Goal: Task Accomplishment & Management: Manage account settings

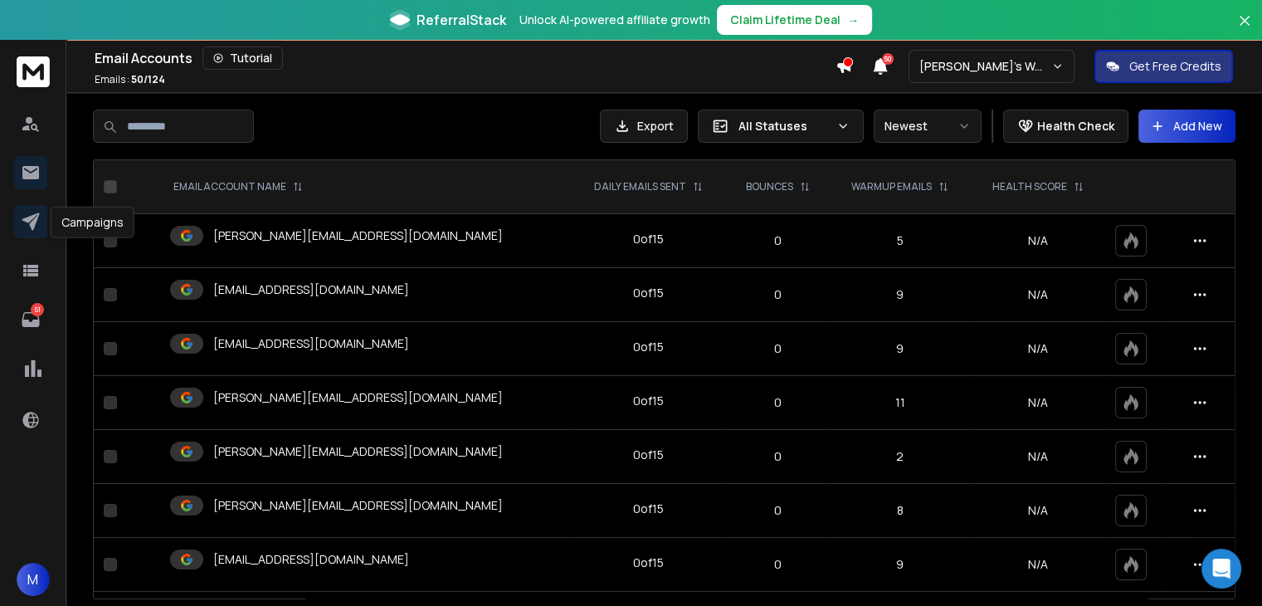
click at [23, 220] on icon at bounding box center [30, 221] width 17 height 17
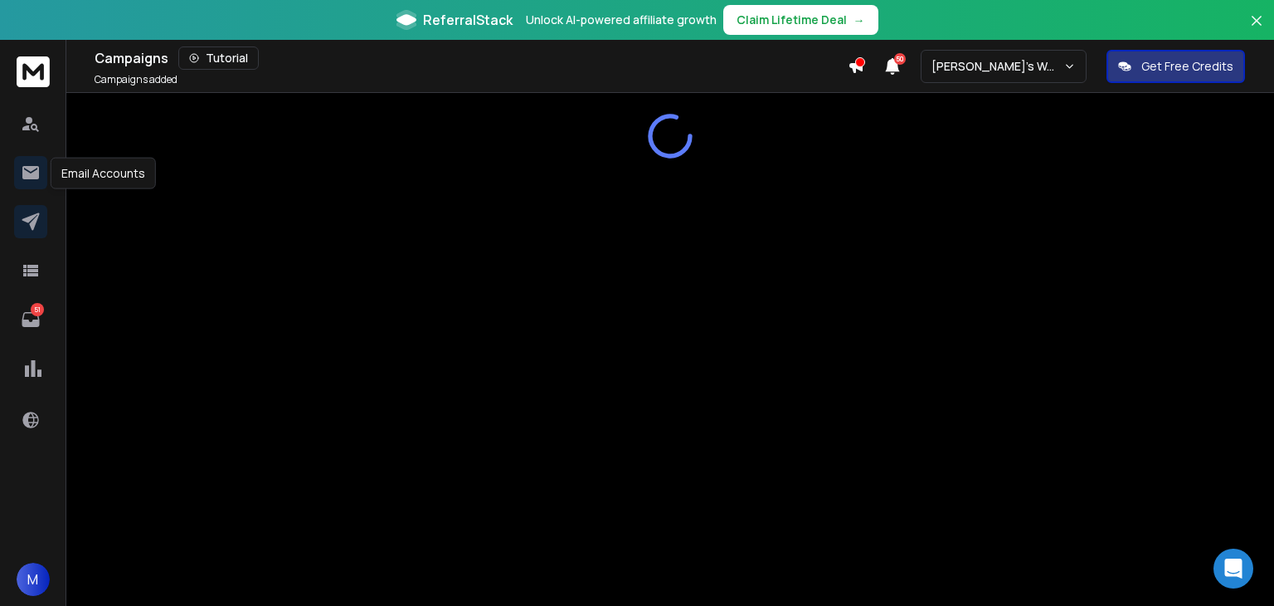
click at [32, 160] on link at bounding box center [30, 172] width 33 height 33
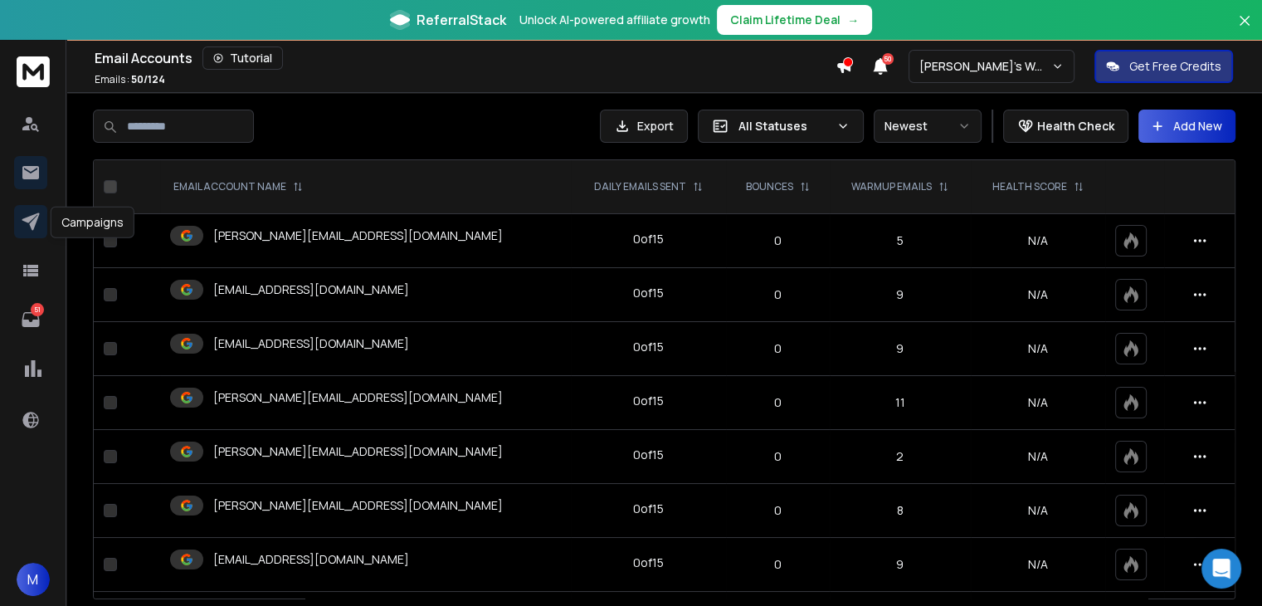
click at [32, 223] on icon at bounding box center [30, 221] width 17 height 17
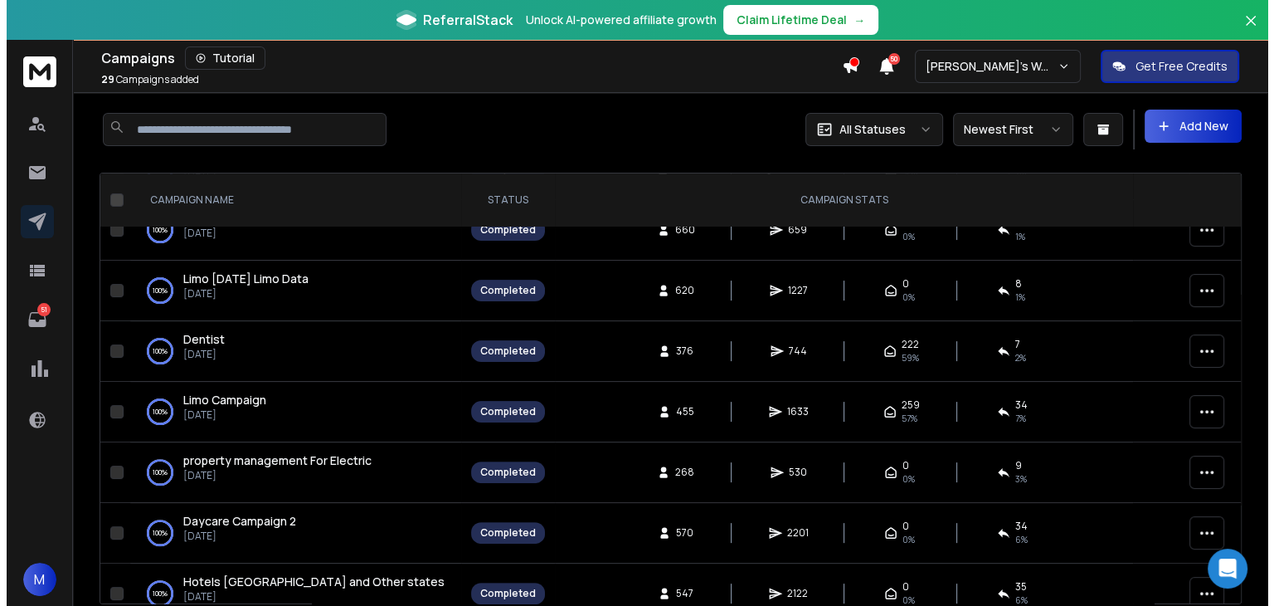
scroll to position [469, 0]
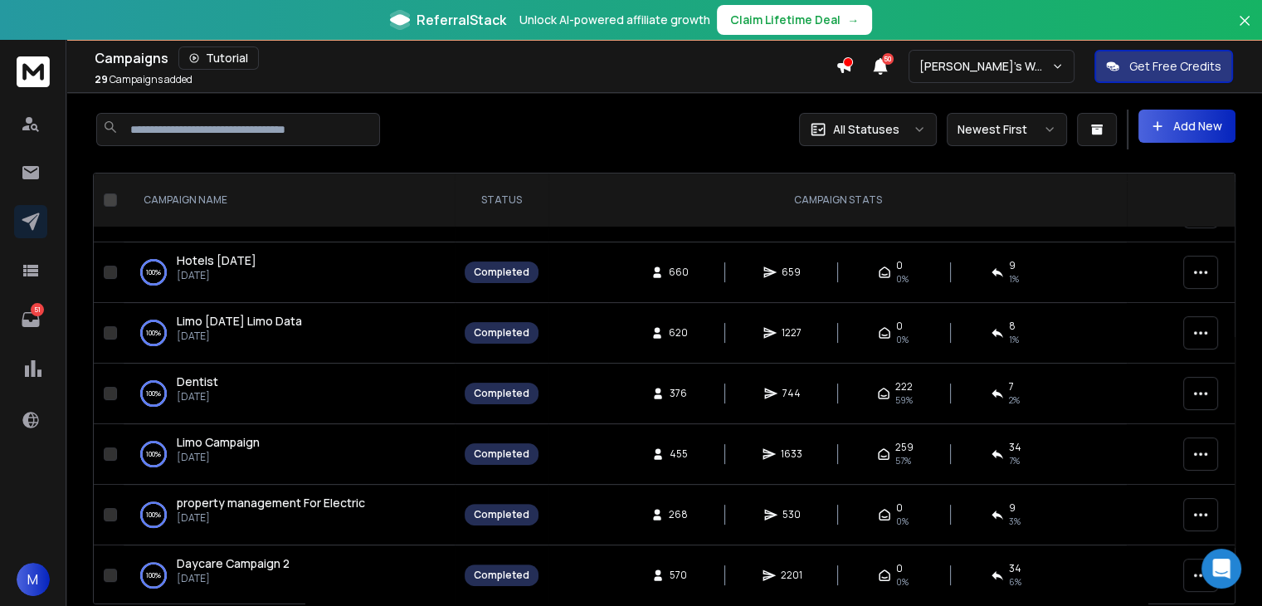
click at [218, 382] on h1 "Dentist" at bounding box center [197, 381] width 41 height 17
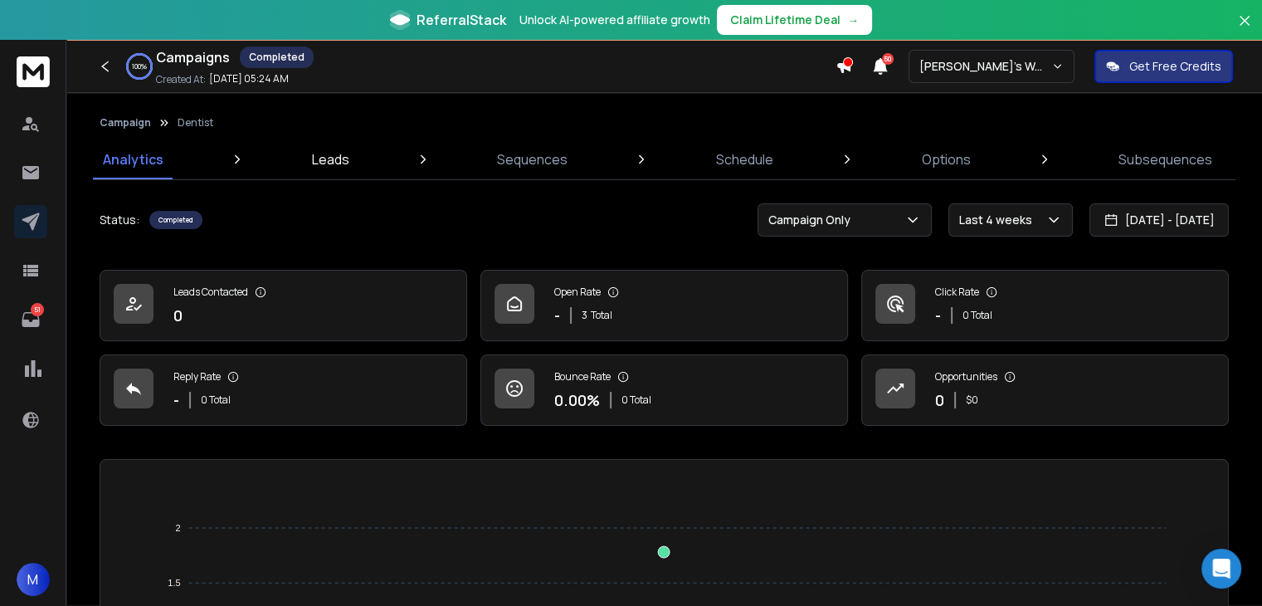
click at [321, 163] on p "Leads" at bounding box center [330, 159] width 37 height 20
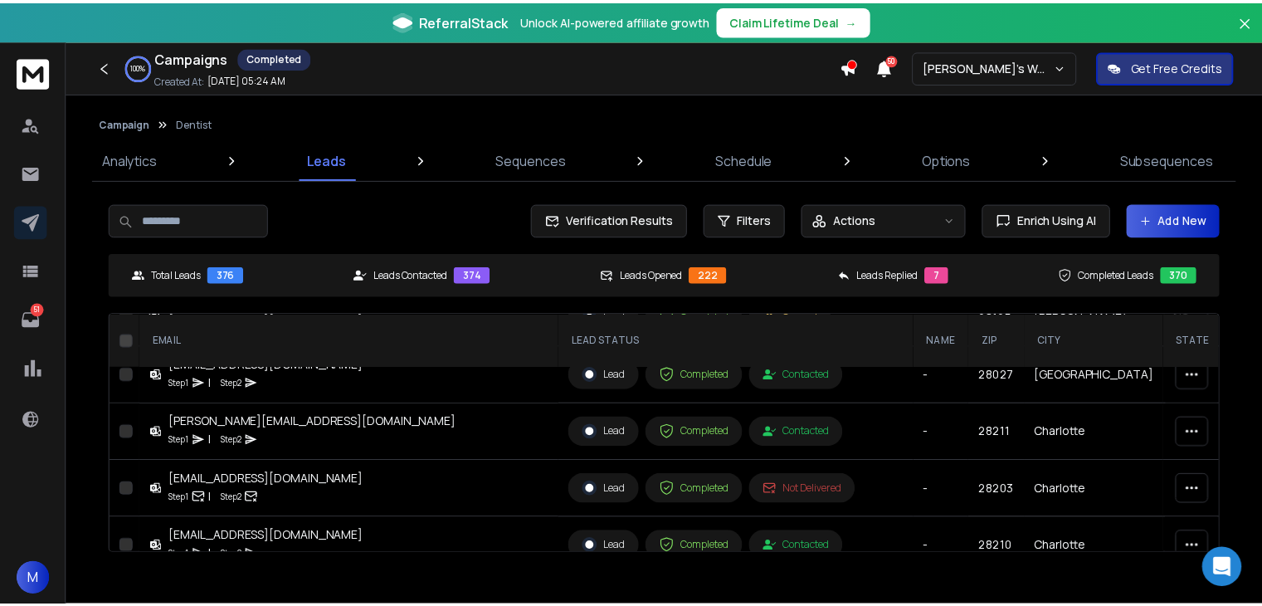
scroll to position [2693, 0]
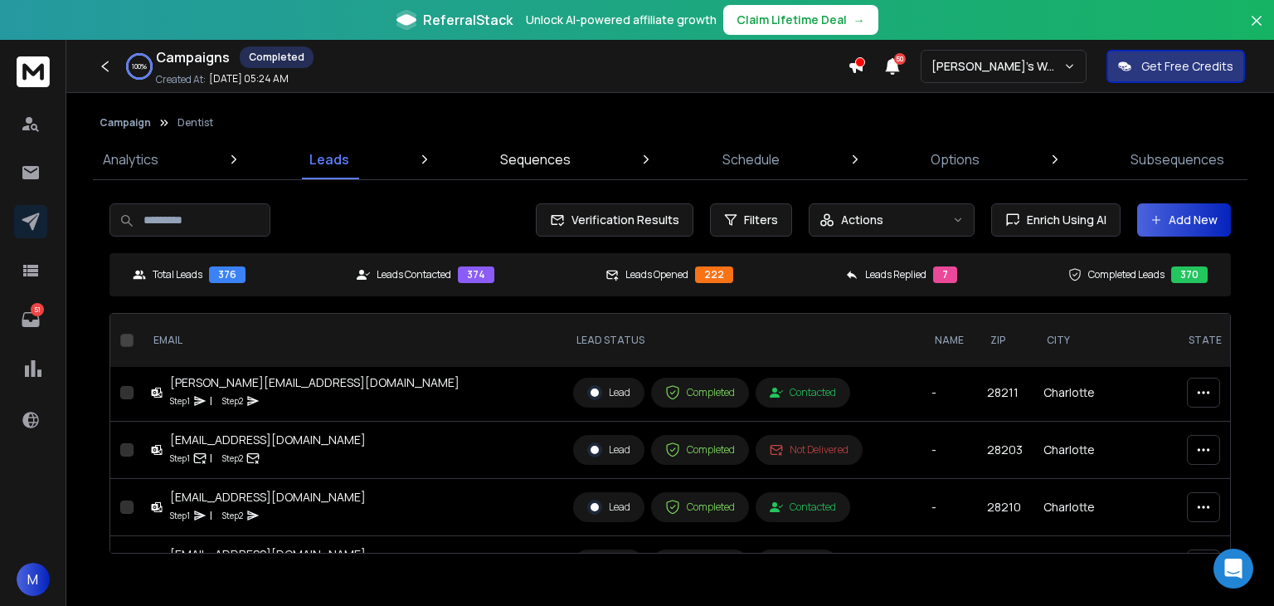
click at [531, 169] on link "Sequences" at bounding box center [535, 159] width 90 height 40
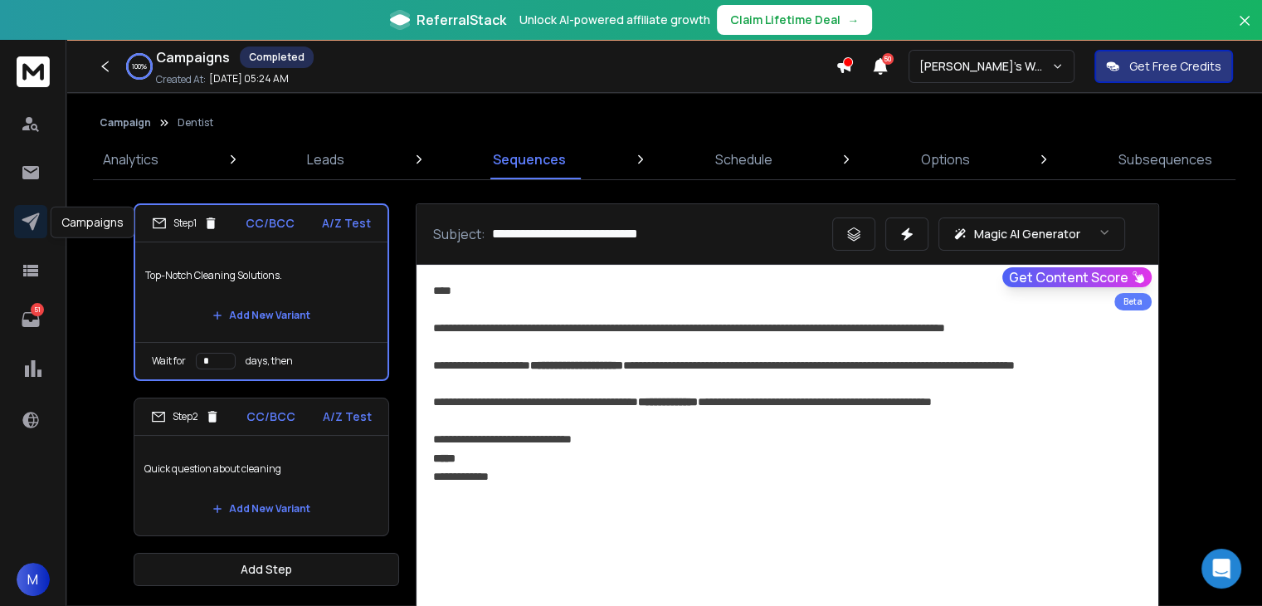
click at [37, 223] on icon at bounding box center [31, 222] width 20 height 20
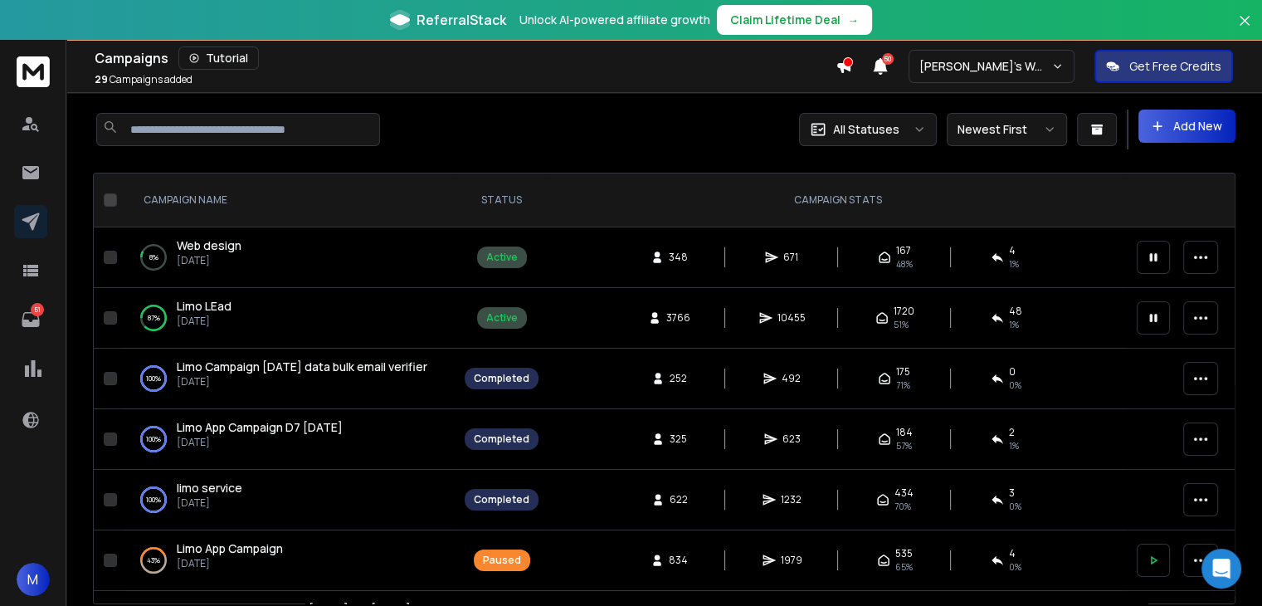
click at [1148, 315] on button at bounding box center [1152, 317] width 33 height 33
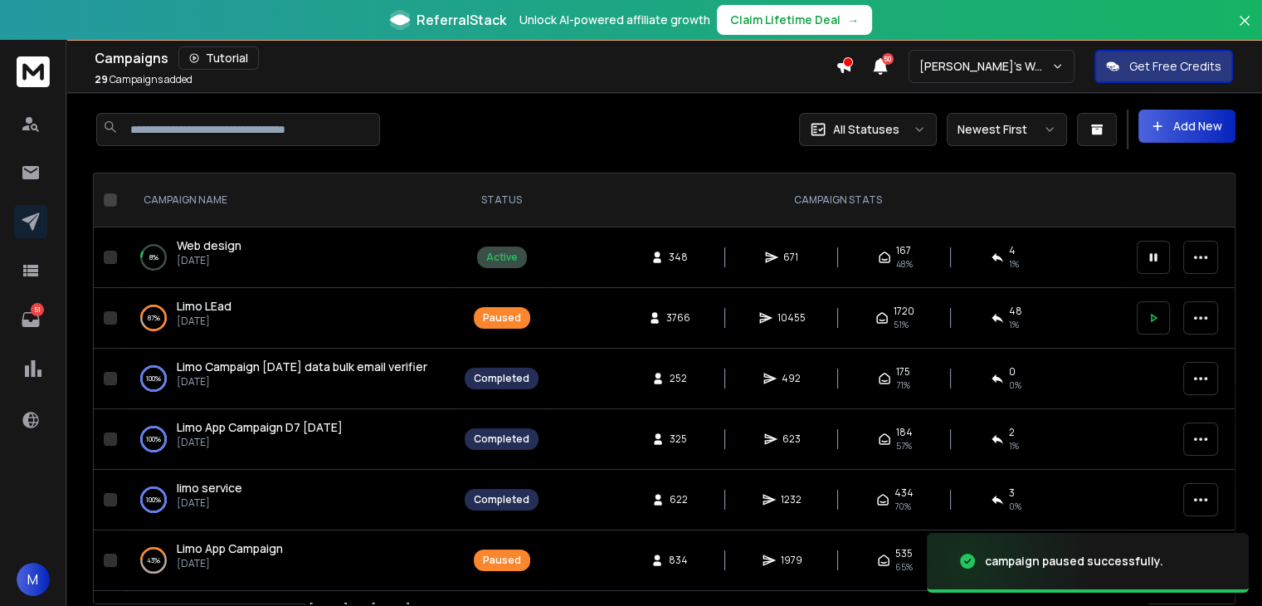
click at [1146, 255] on icon at bounding box center [1153, 257] width 15 height 15
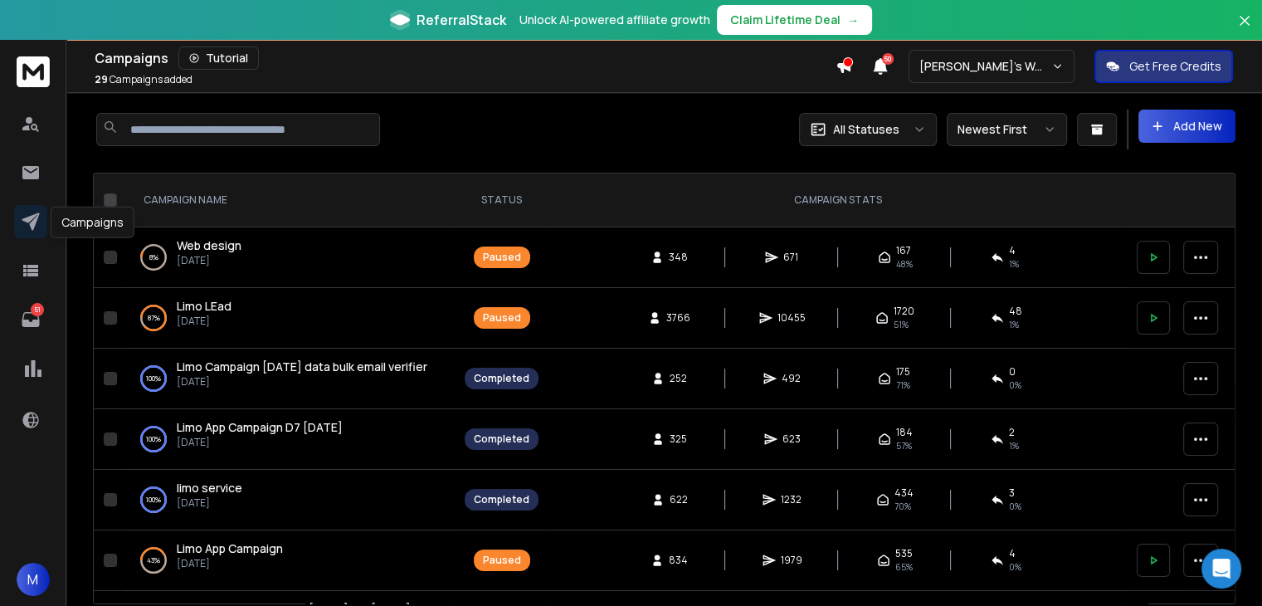
click at [33, 214] on icon at bounding box center [31, 222] width 20 height 20
click at [39, 173] on icon at bounding box center [31, 173] width 20 height 20
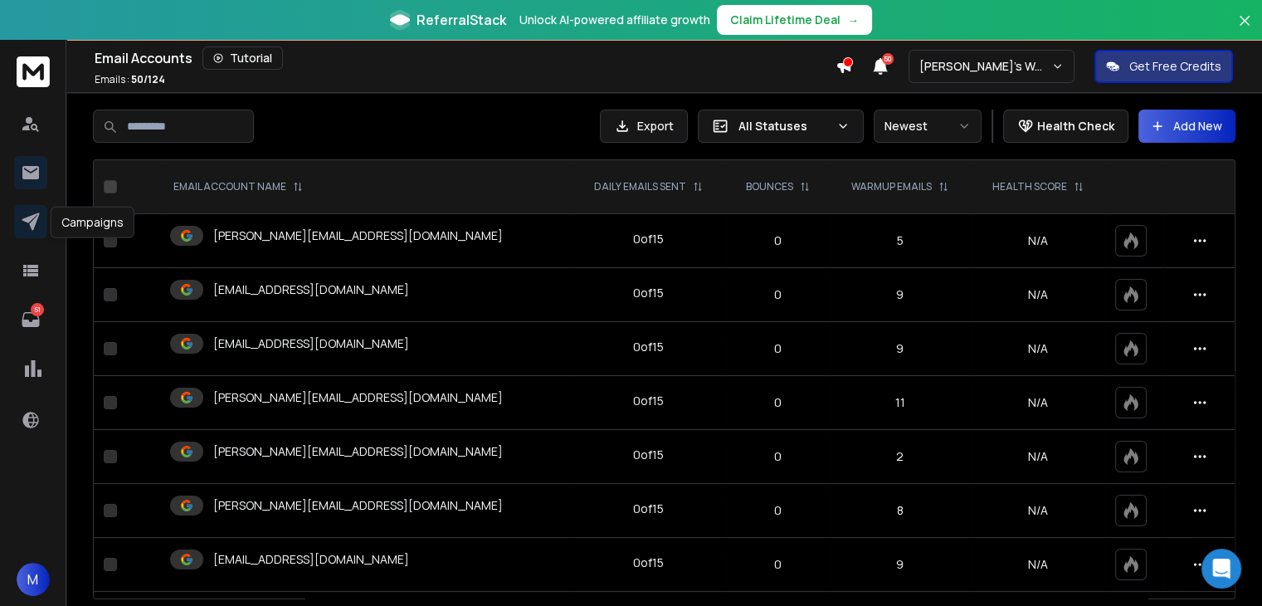
click at [33, 217] on icon at bounding box center [31, 222] width 20 height 20
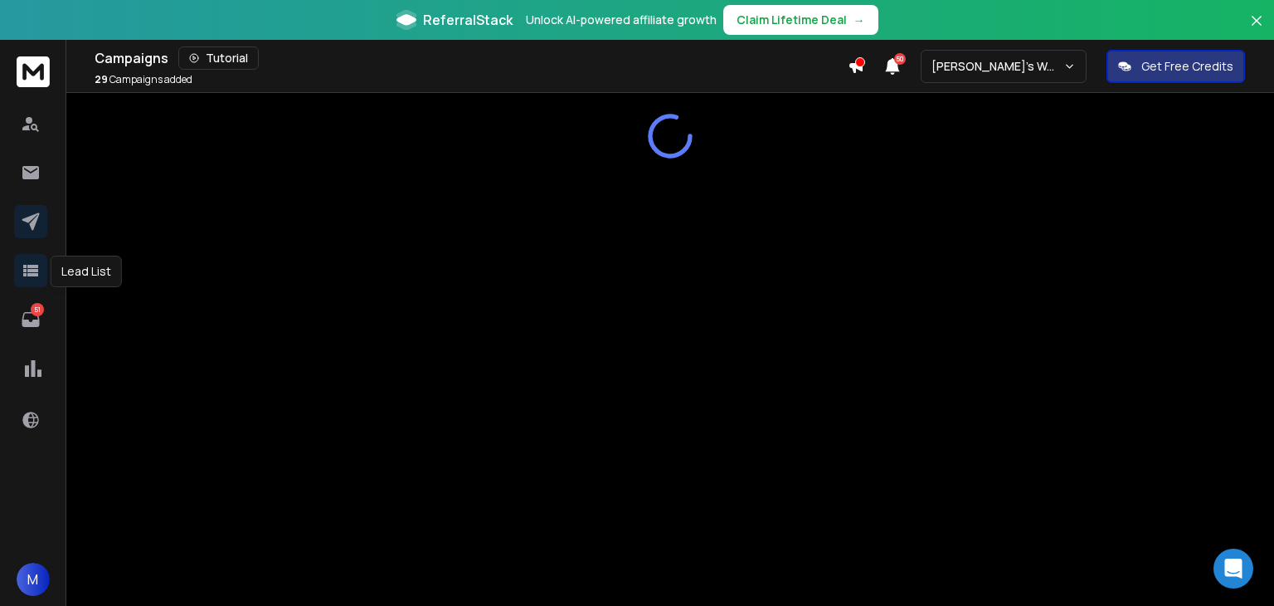
click at [42, 263] on link at bounding box center [30, 270] width 33 height 33
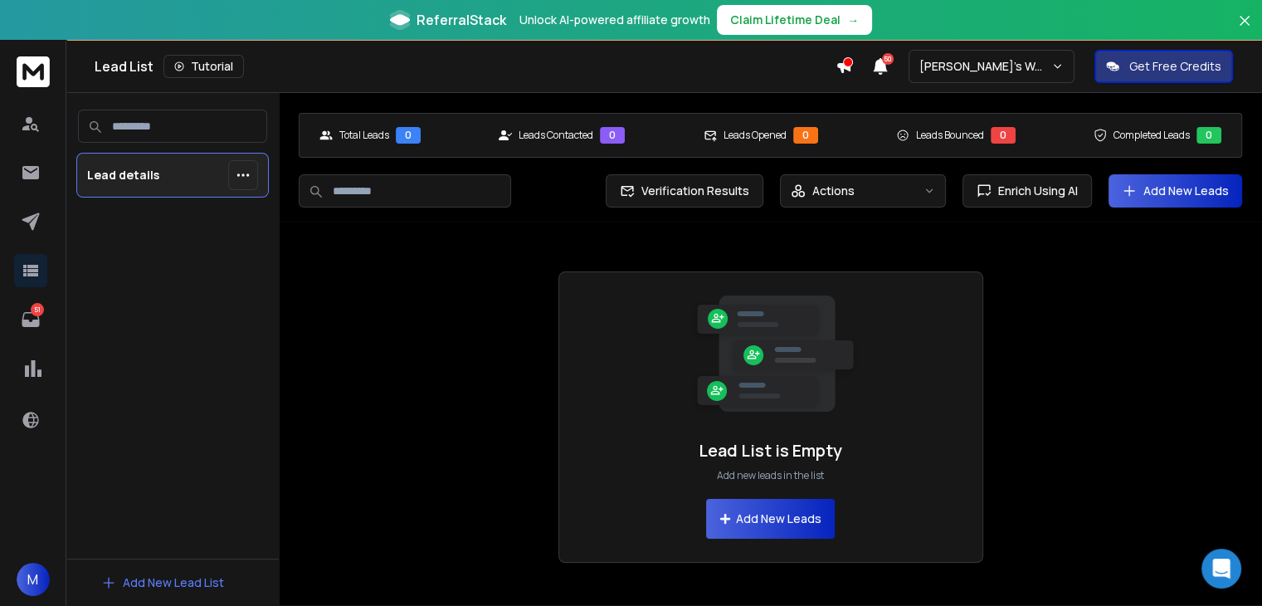
click at [806, 522] on button "Add New Leads" at bounding box center [770, 519] width 129 height 40
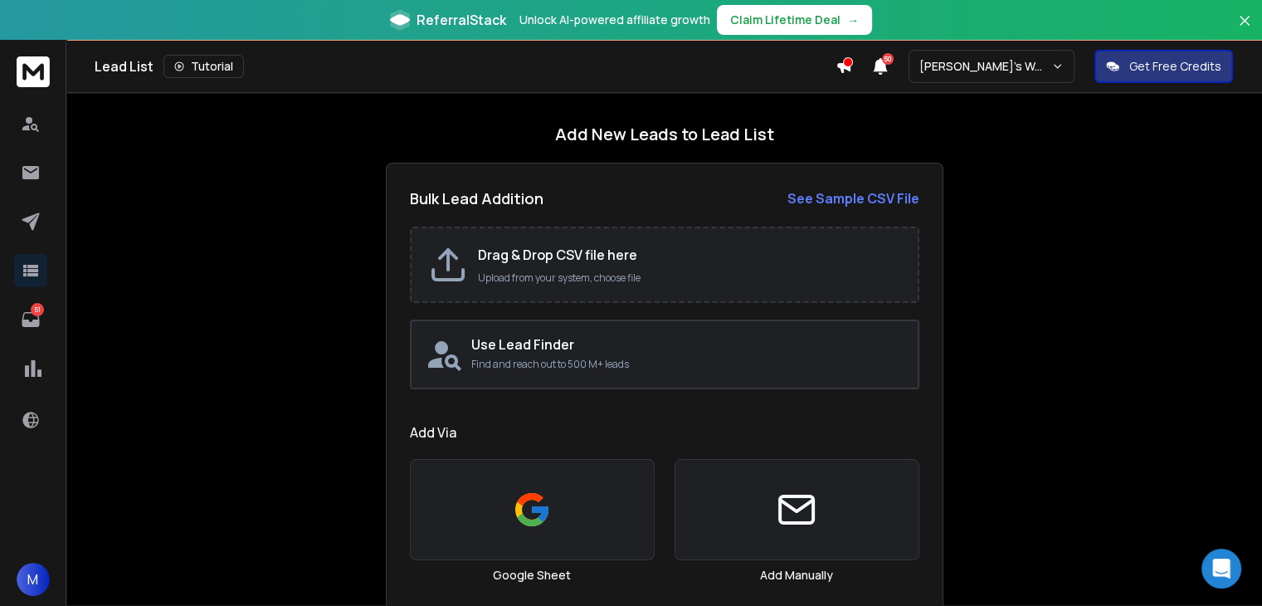
click at [651, 260] on h2 "Drag & Drop CSV file here" at bounding box center [689, 255] width 423 height 20
type input "**********"
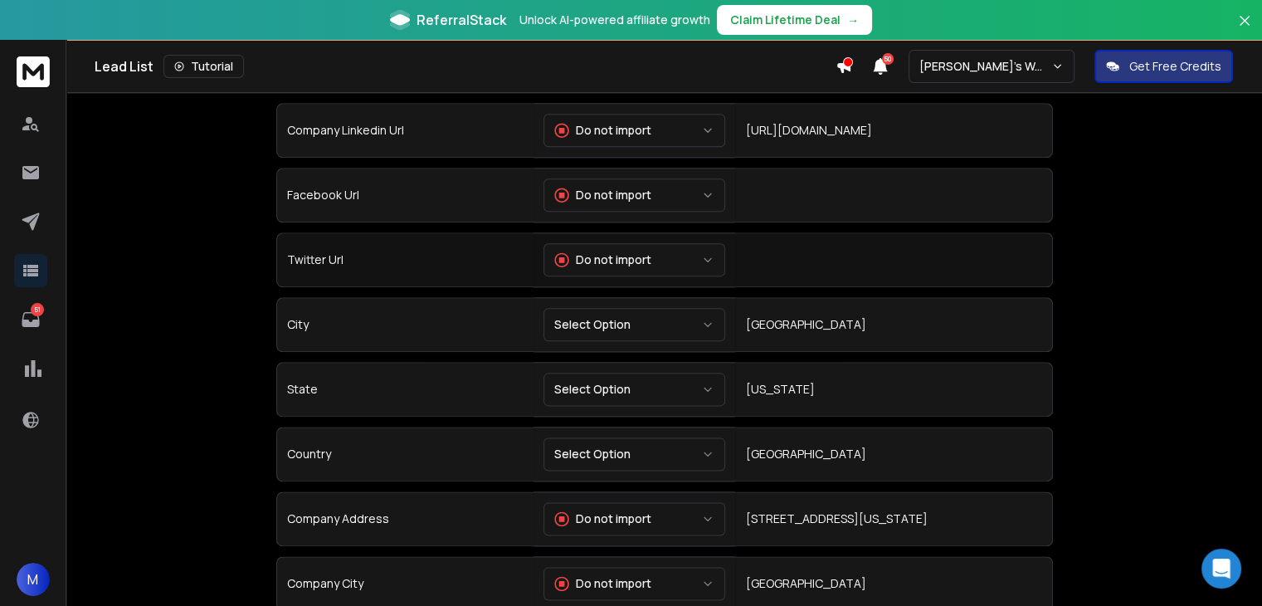
scroll to position [1963, 0]
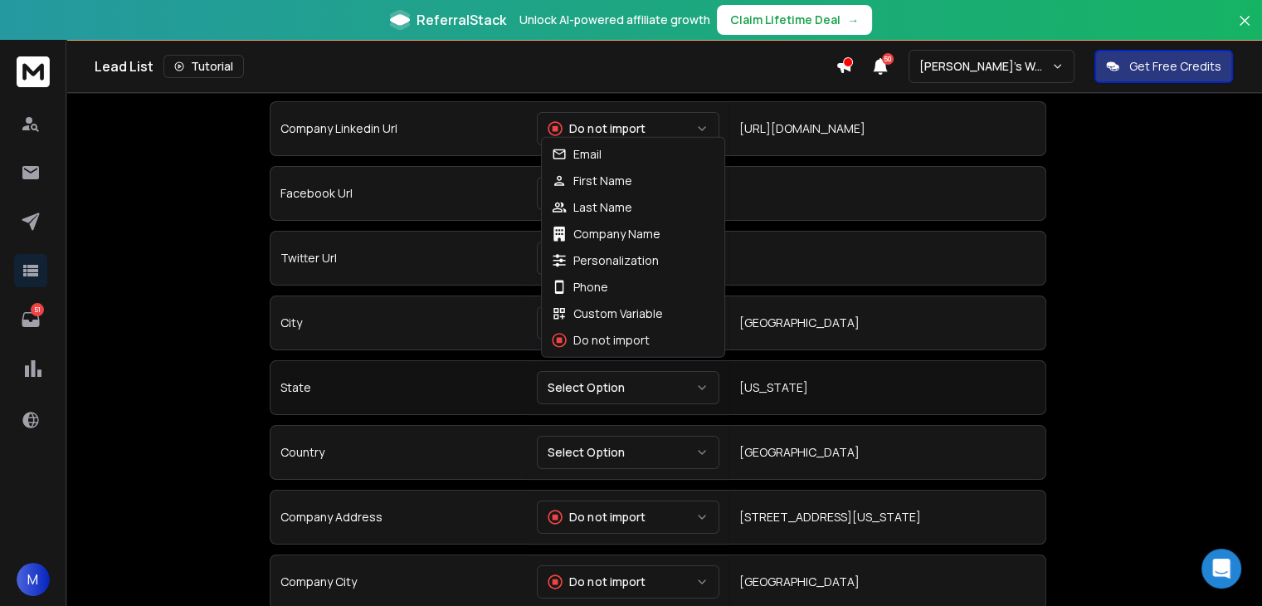
click at [664, 381] on button "Select Option" at bounding box center [628, 387] width 182 height 33
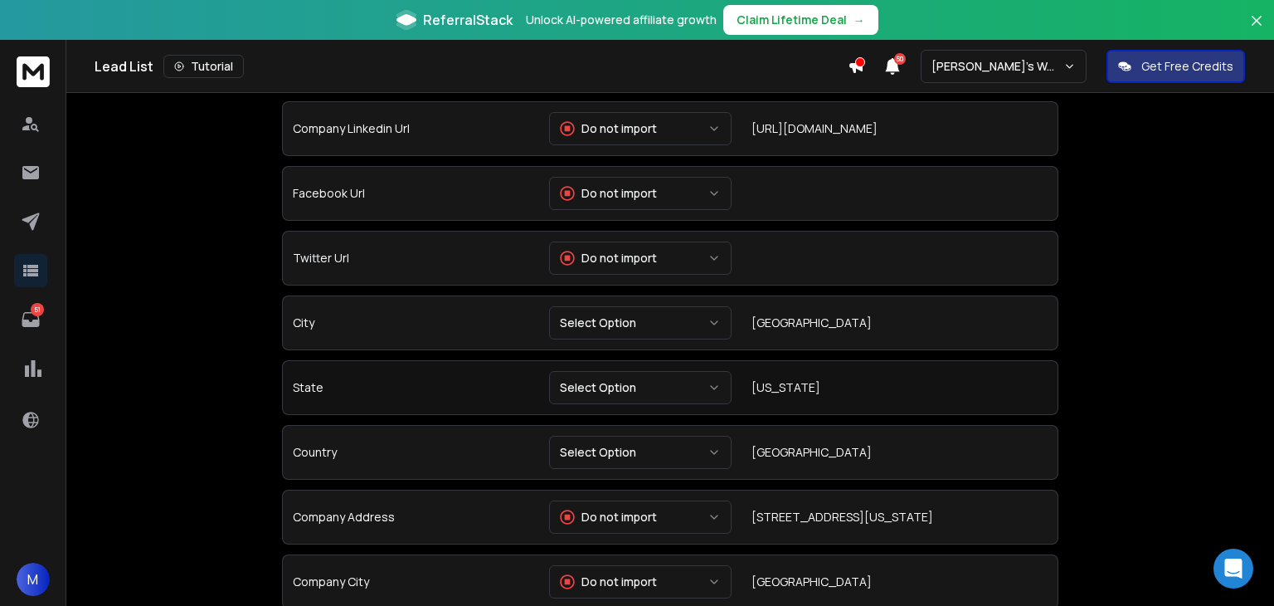
click at [664, 381] on button "Select Option" at bounding box center [640, 387] width 182 height 33
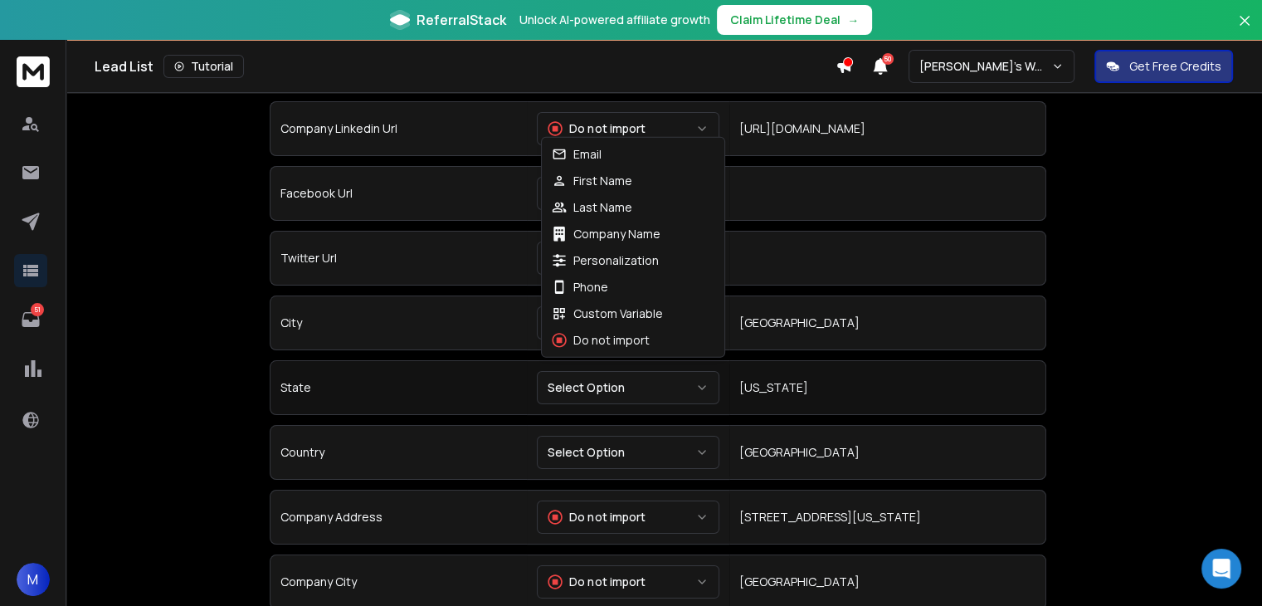
click at [664, 381] on button "Select Option" at bounding box center [628, 387] width 182 height 33
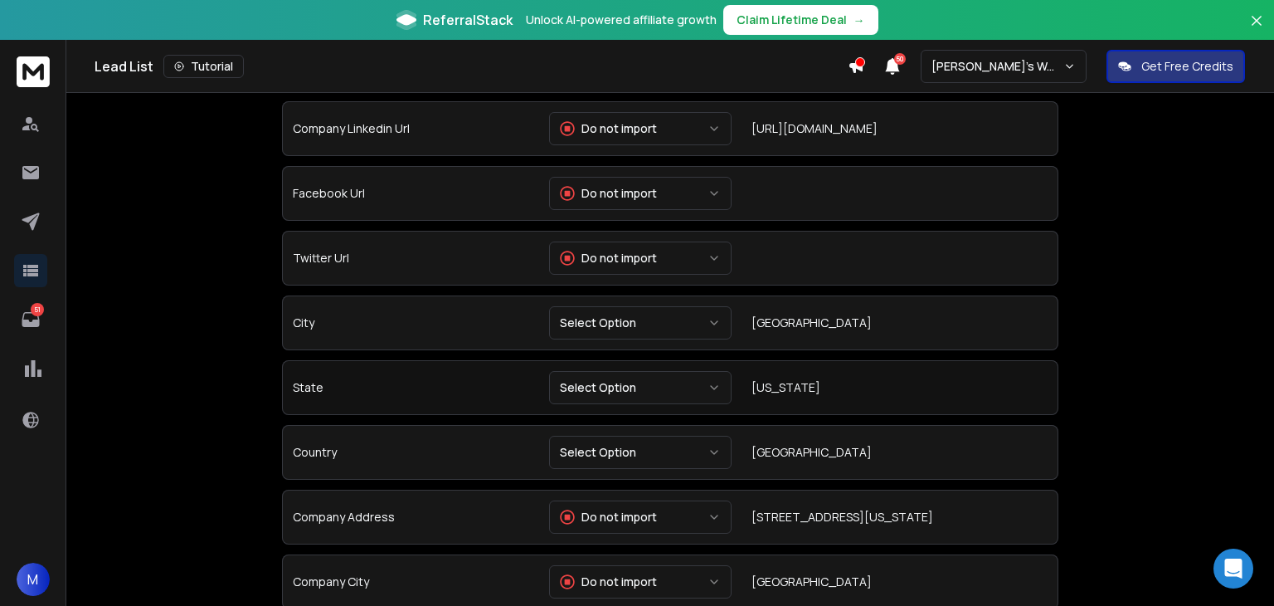
click at [664, 381] on button "Select Option" at bounding box center [640, 387] width 182 height 33
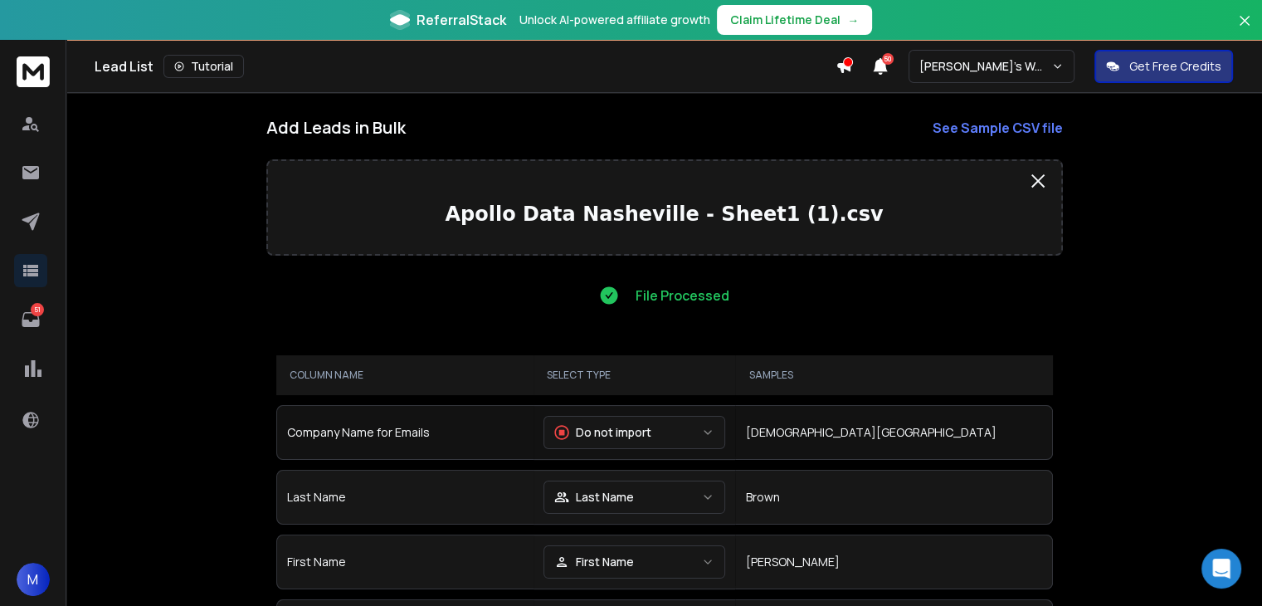
scroll to position [110, 0]
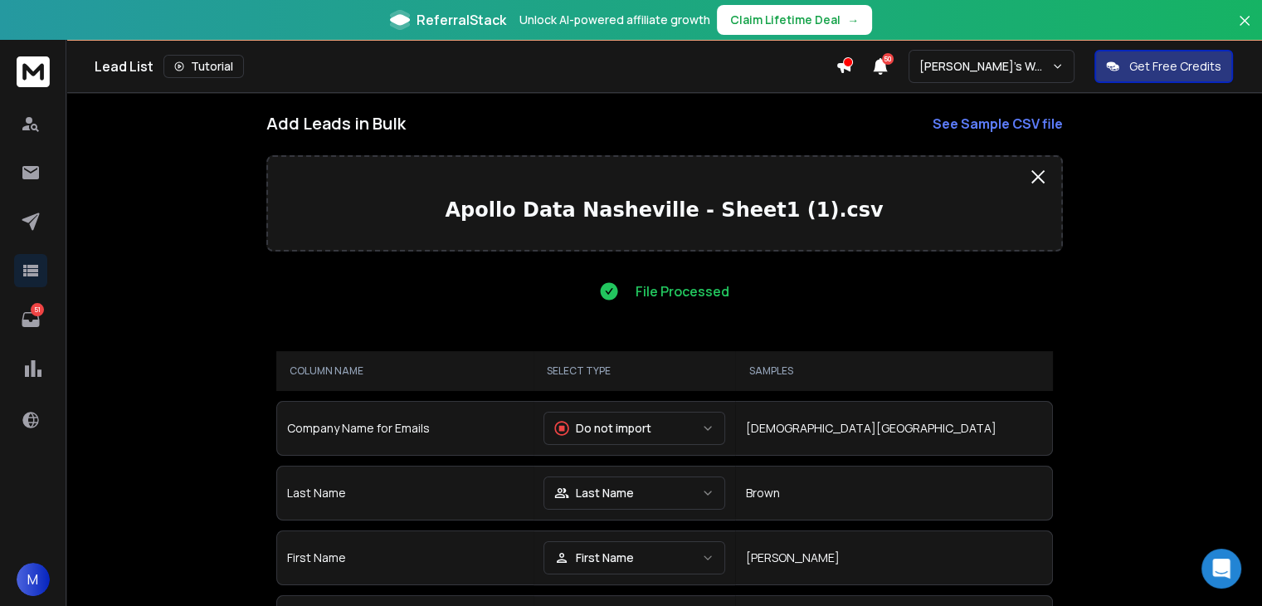
click at [1037, 176] on icon at bounding box center [1036, 176] width 13 height 13
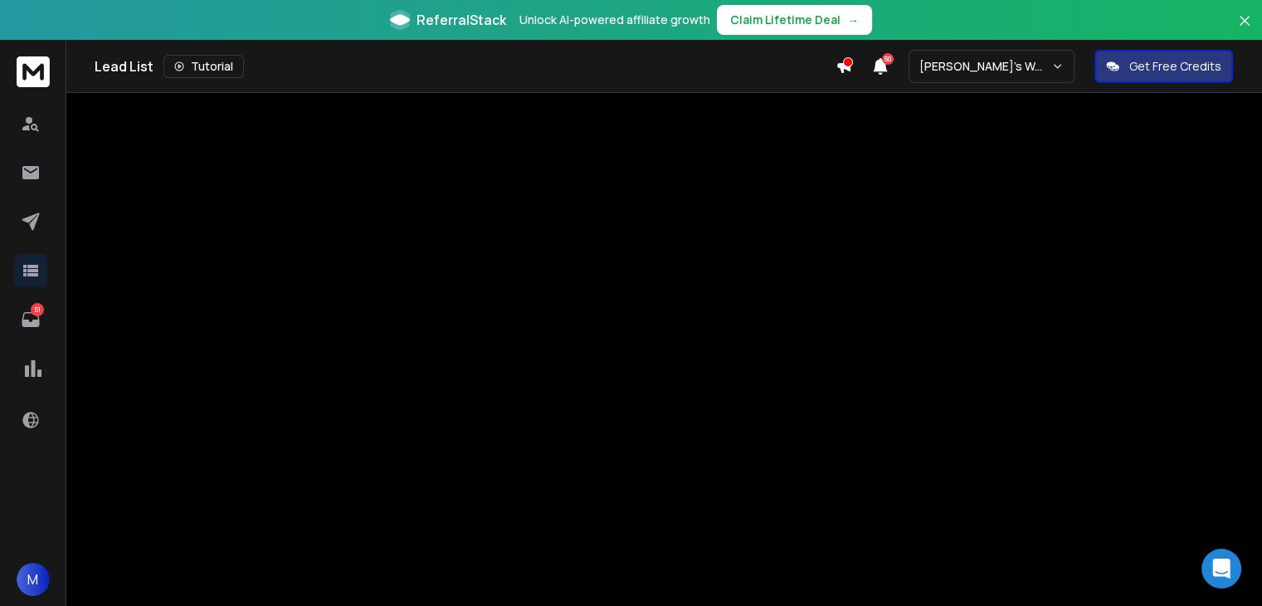
scroll to position [0, 0]
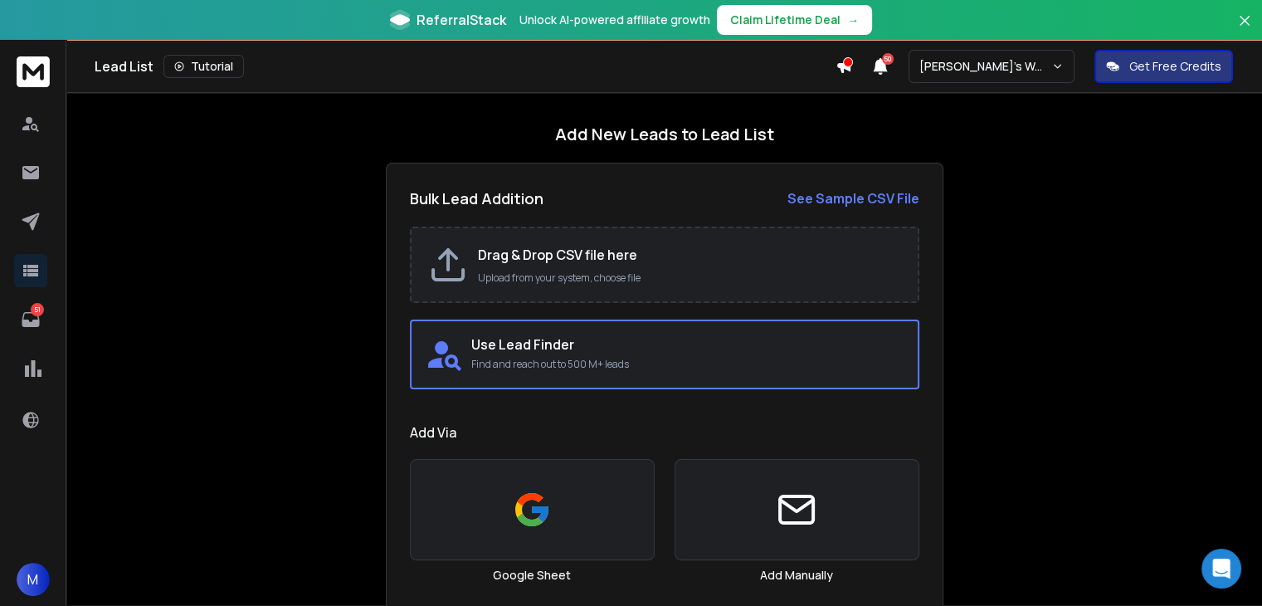
scroll to position [3, 0]
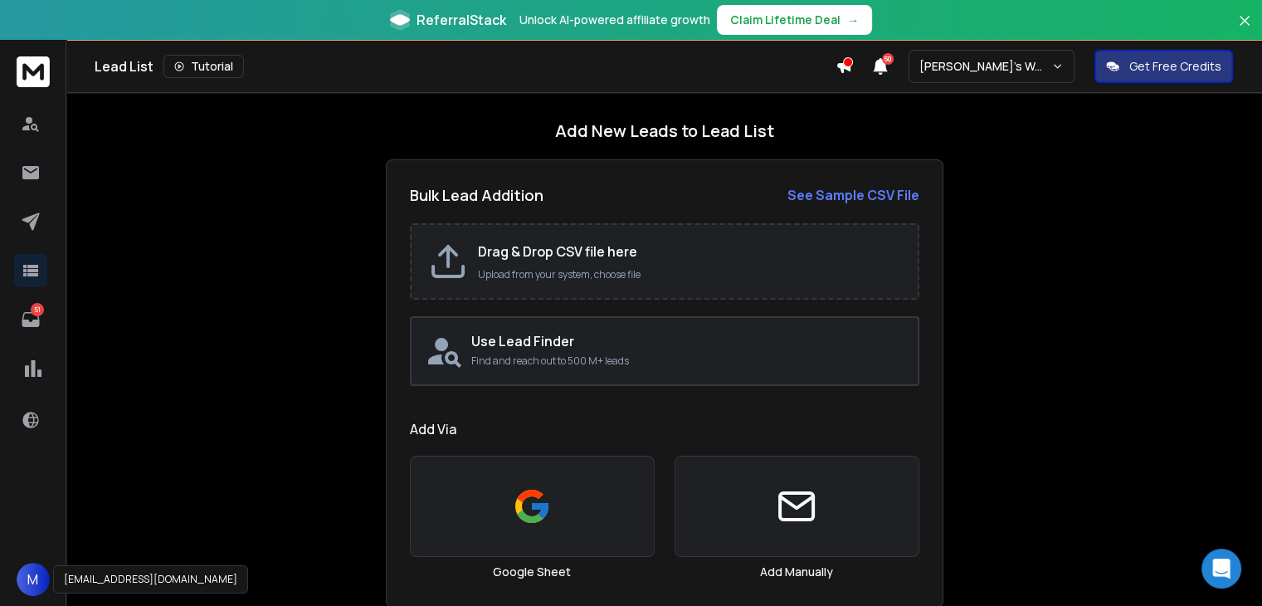
click at [38, 572] on span "M" at bounding box center [33, 578] width 33 height 33
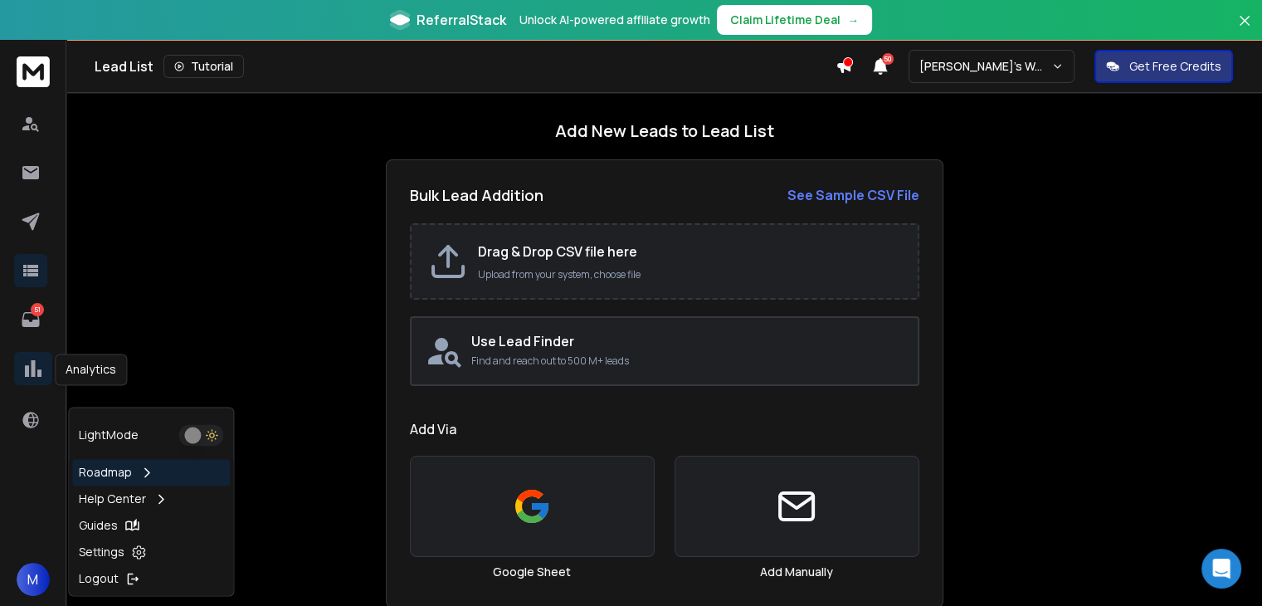
click at [35, 368] on icon at bounding box center [33, 368] width 25 height 25
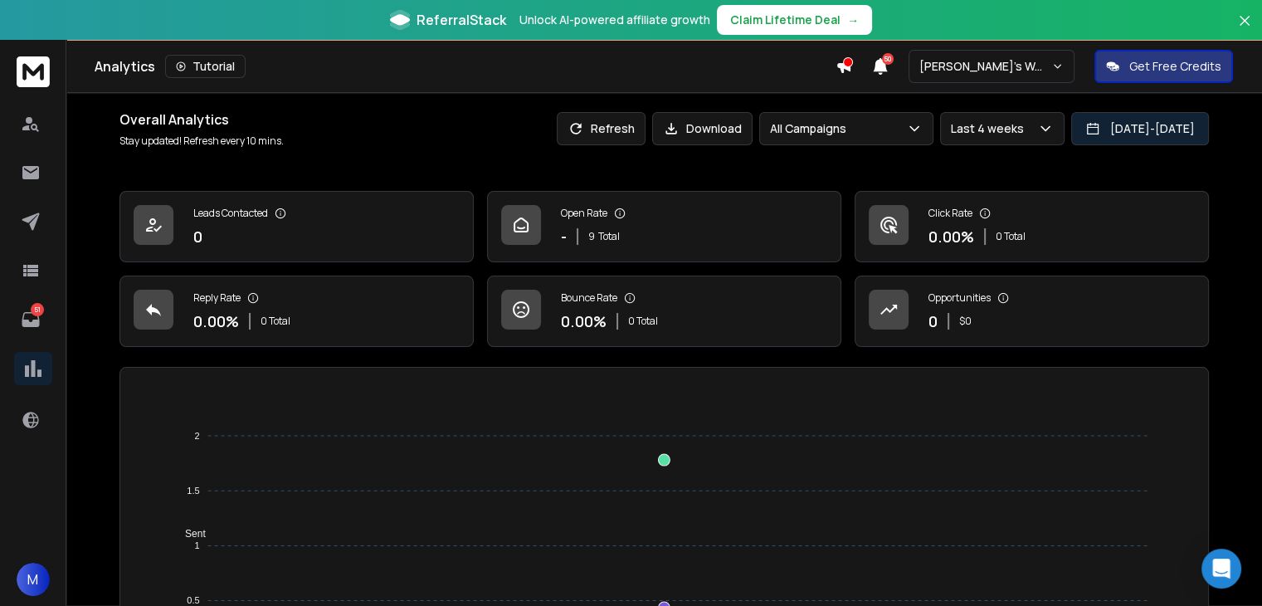
click at [1074, 122] on button "[DATE] - [DATE]" at bounding box center [1140, 128] width 138 height 33
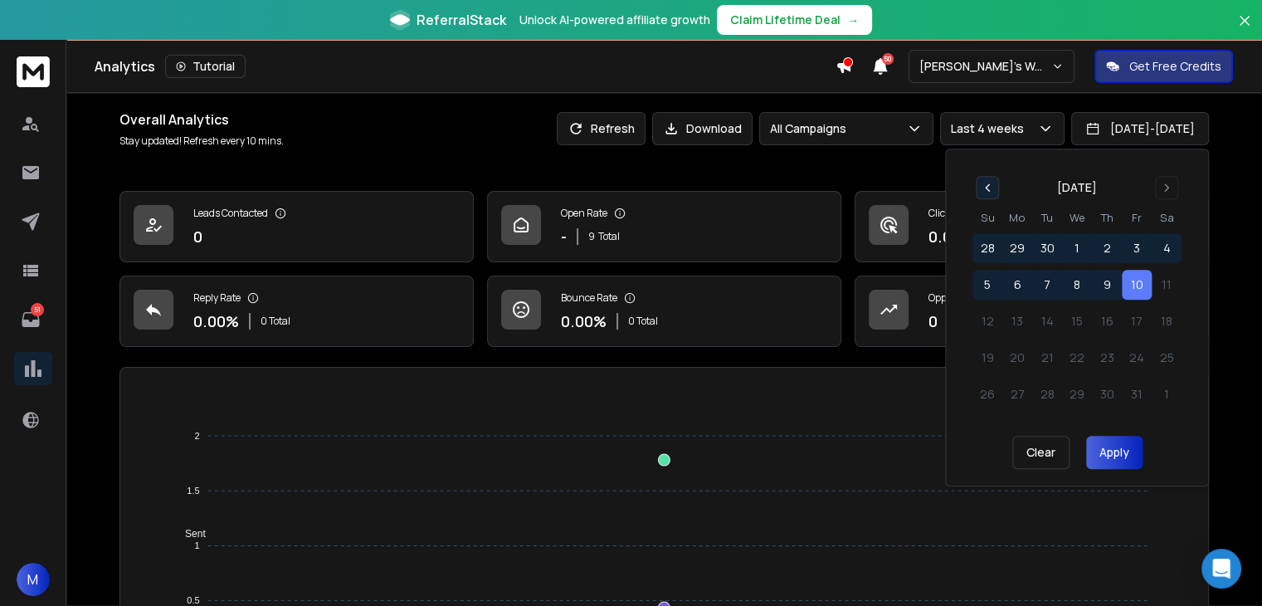
click at [990, 190] on icon "Go to previous month" at bounding box center [986, 187] width 13 height 13
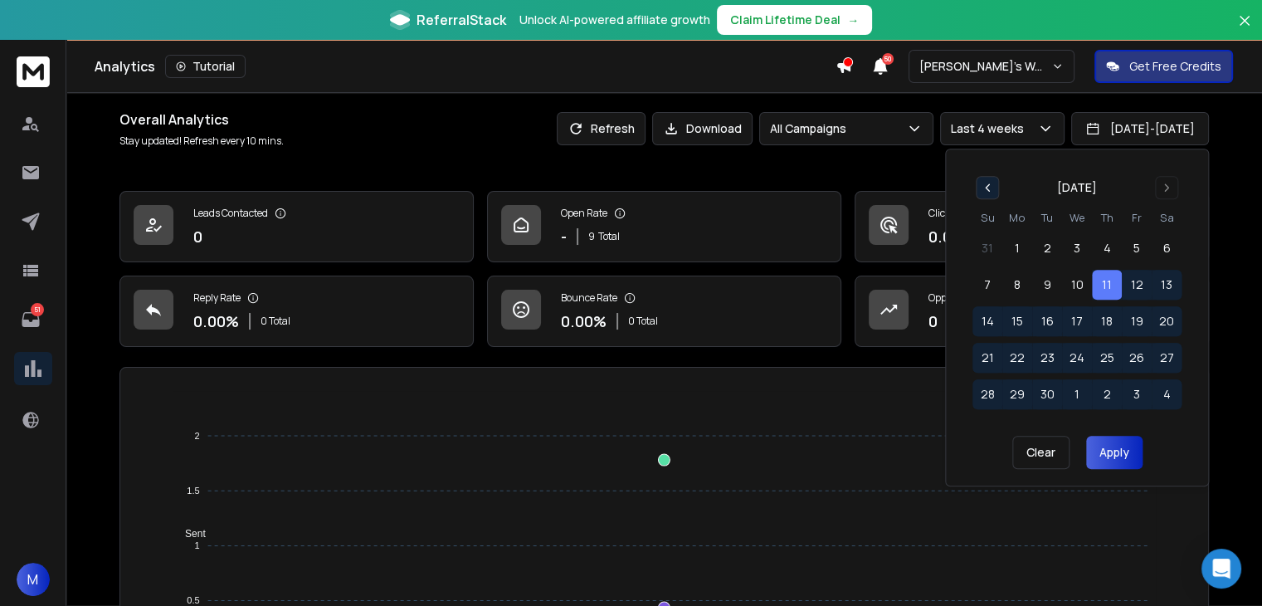
click at [990, 190] on icon "Go to previous month" at bounding box center [986, 187] width 13 height 13
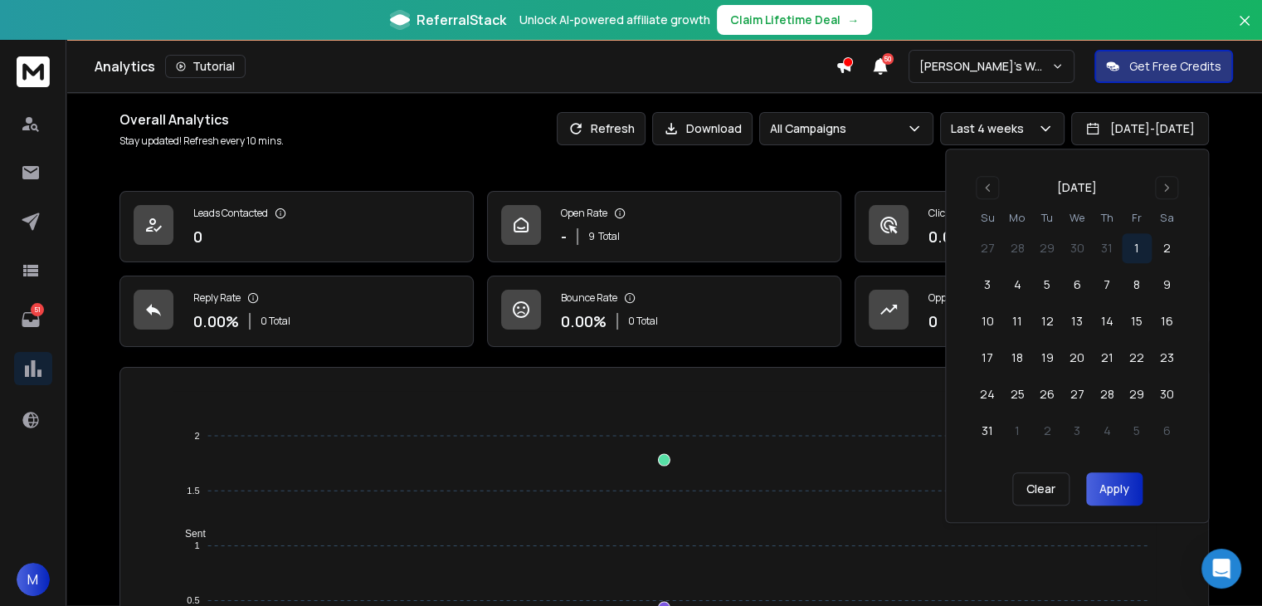
click at [1131, 246] on button "1" at bounding box center [1136, 248] width 30 height 30
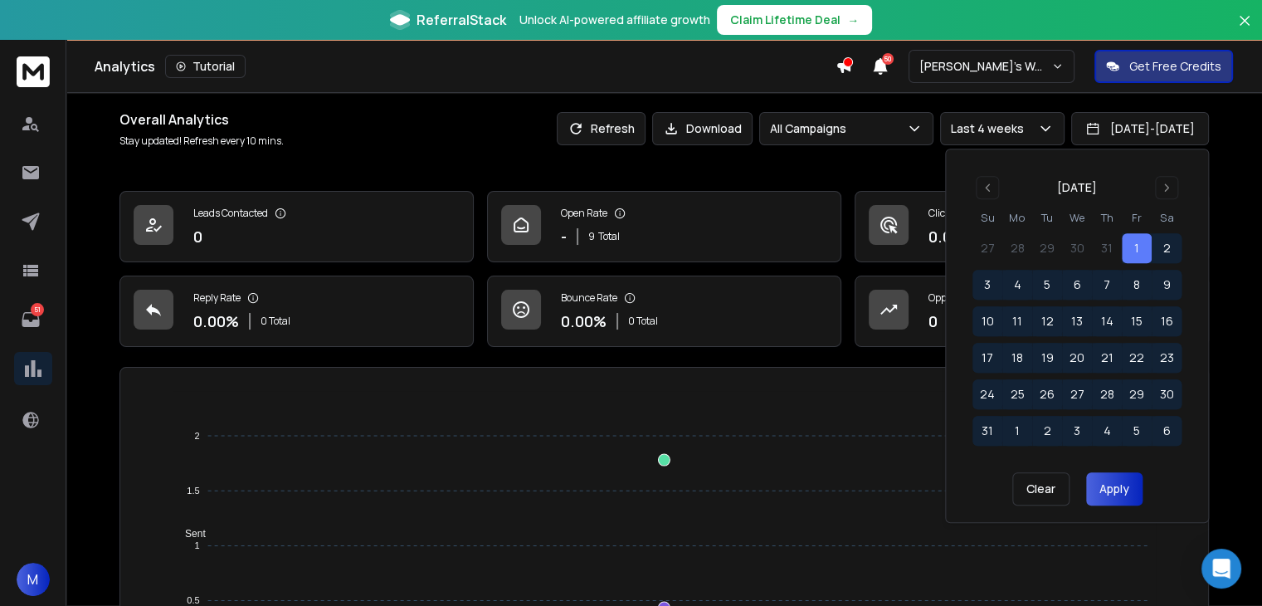
click at [1107, 502] on button "Apply" at bounding box center [1114, 488] width 56 height 33
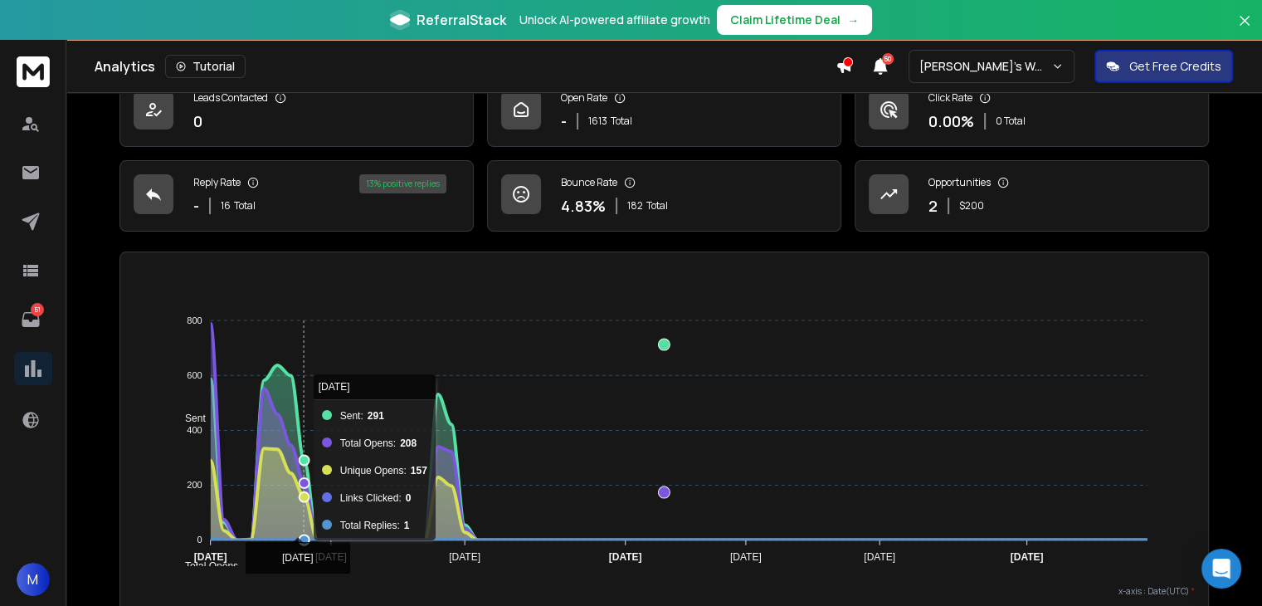
scroll to position [110, 0]
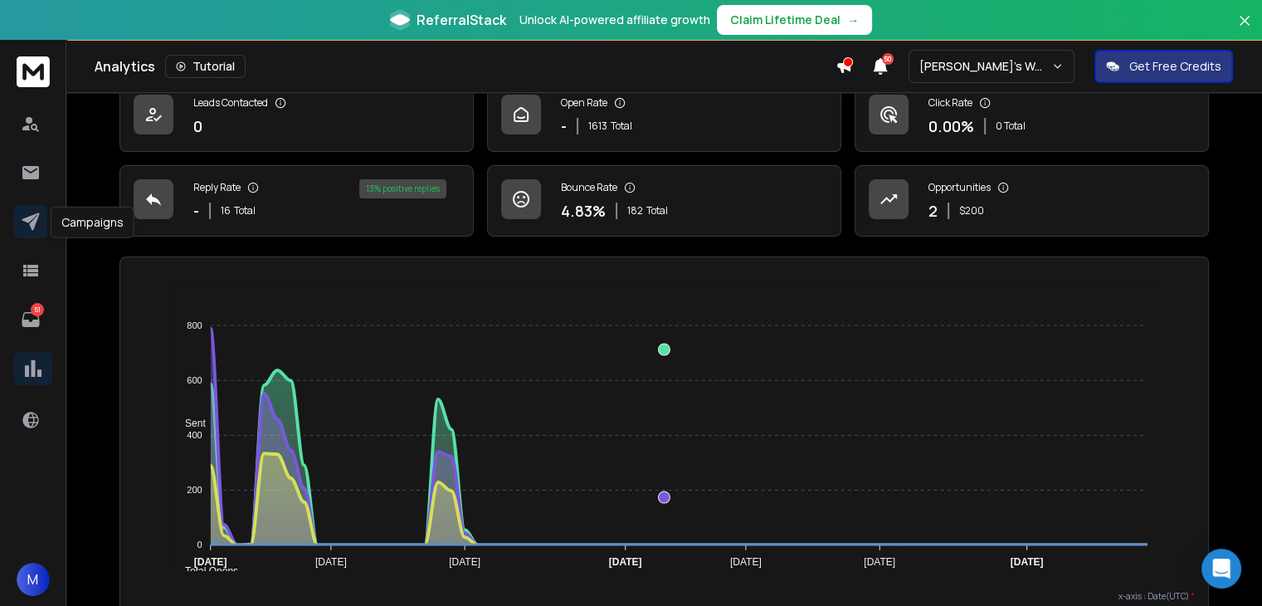
click at [36, 222] on icon at bounding box center [31, 222] width 20 height 20
